Goal: Task Accomplishment & Management: Use online tool/utility

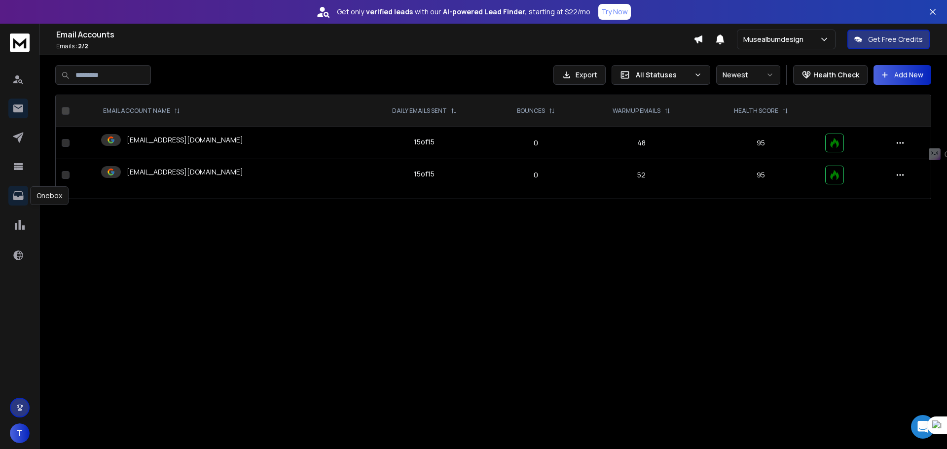
click at [20, 192] on icon at bounding box center [18, 195] width 10 height 9
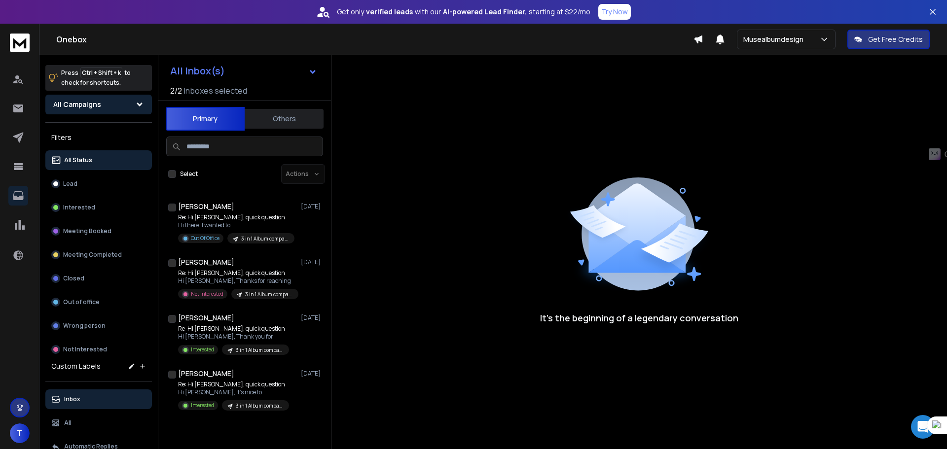
click at [104, 103] on button "All Campaigns" at bounding box center [98, 105] width 107 height 20
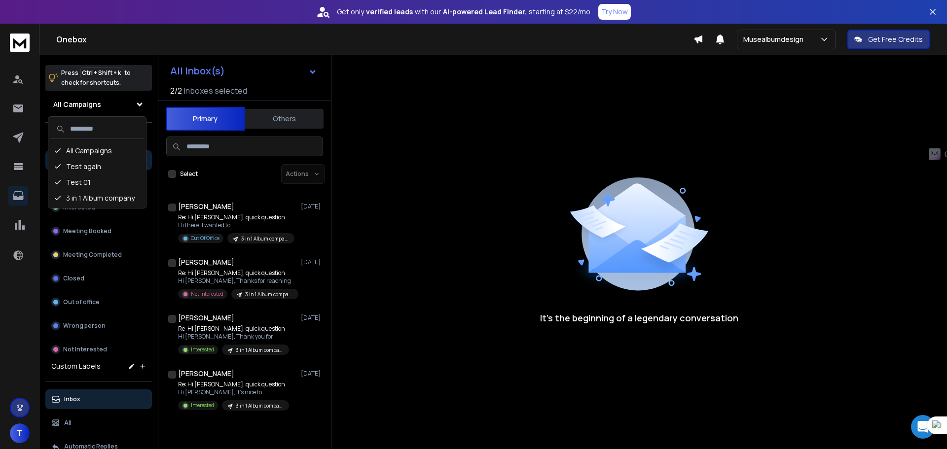
click at [560, 128] on div "It’s the beginning of a legendary conversation" at bounding box center [639, 246] width 616 height 382
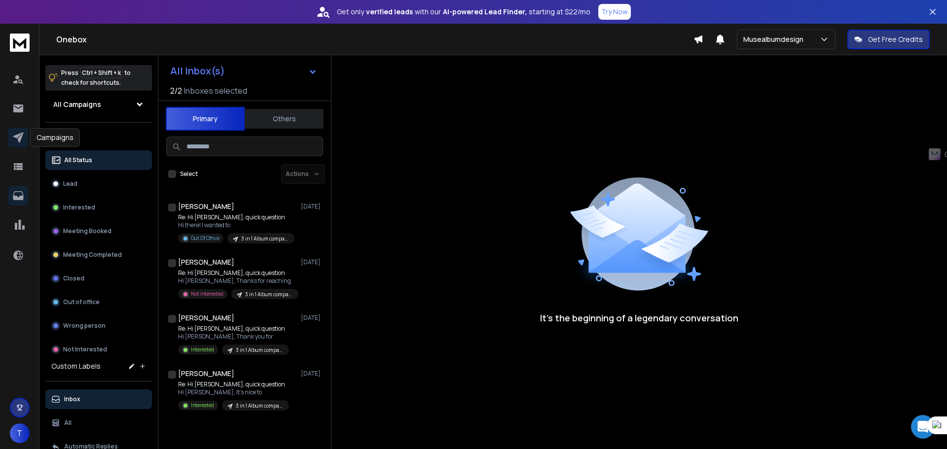
click at [20, 132] on icon at bounding box center [18, 138] width 12 height 12
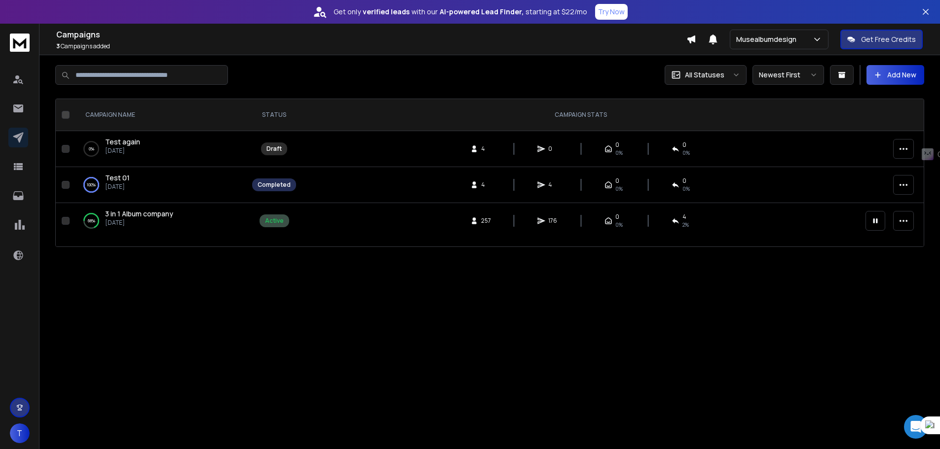
click at [207, 218] on div "68 % 3 in 1 Album company [DATE]" at bounding box center [159, 221] width 153 height 24
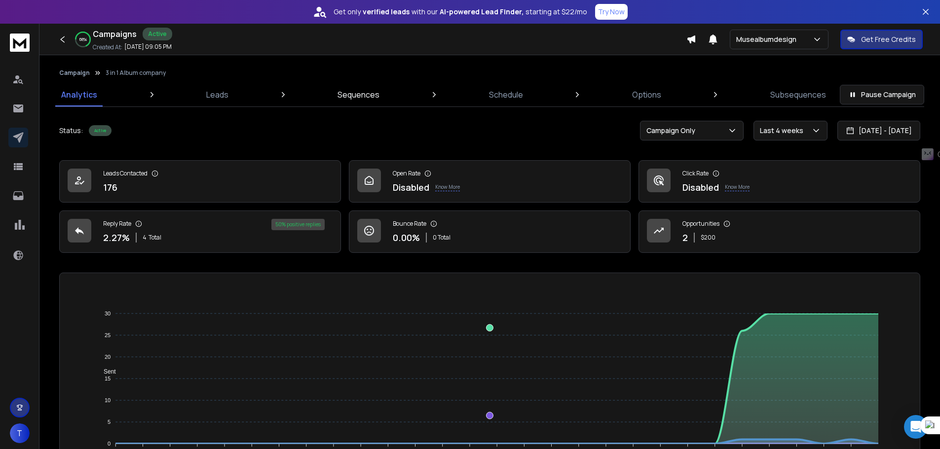
click at [348, 97] on p "Sequences" at bounding box center [358, 95] width 42 height 12
click at [359, 95] on p "Sequences" at bounding box center [358, 95] width 42 height 12
click at [204, 96] on link "Leads" at bounding box center [217, 95] width 34 height 24
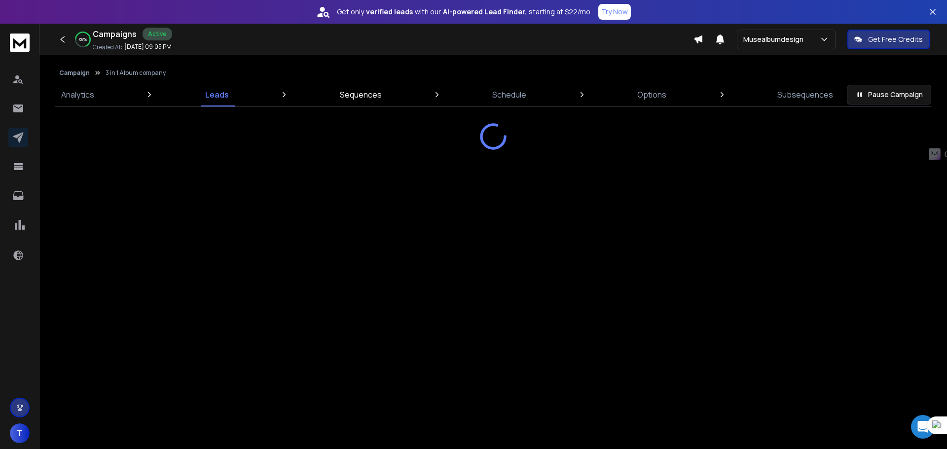
click at [348, 88] on link "Sequences" at bounding box center [361, 95] width 54 height 24
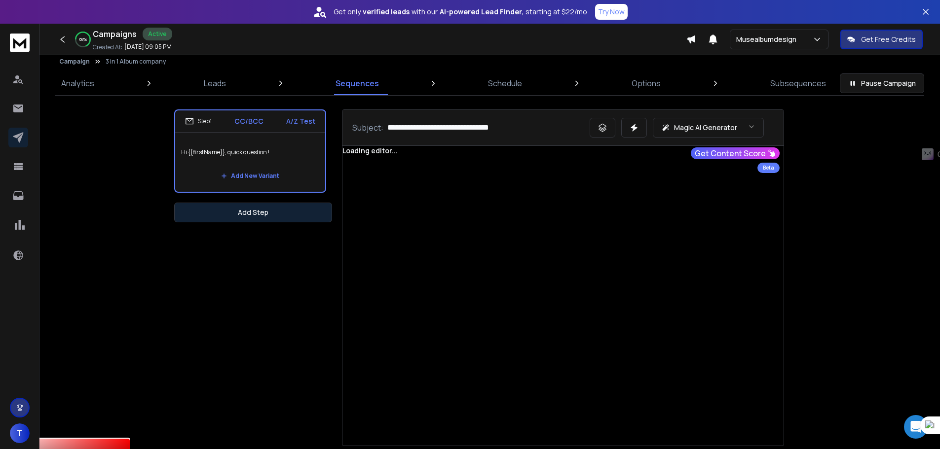
scroll to position [22, 0]
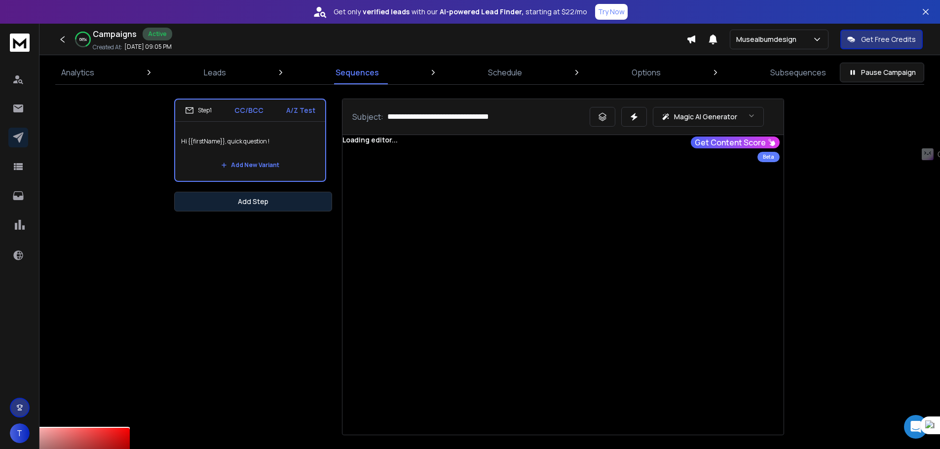
click at [228, 202] on button "Add Step" at bounding box center [253, 202] width 158 height 20
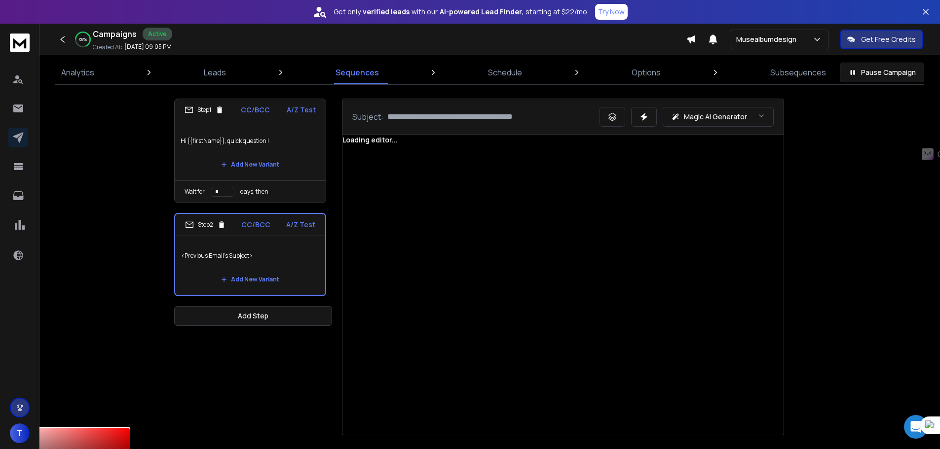
click at [222, 228] on icon at bounding box center [221, 224] width 9 height 9
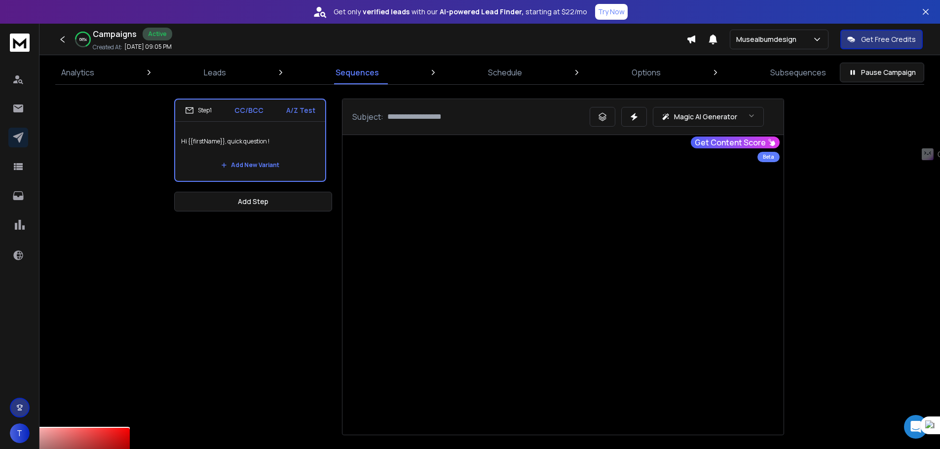
type input "**********"
